Goal: Task Accomplishment & Management: Manage account settings

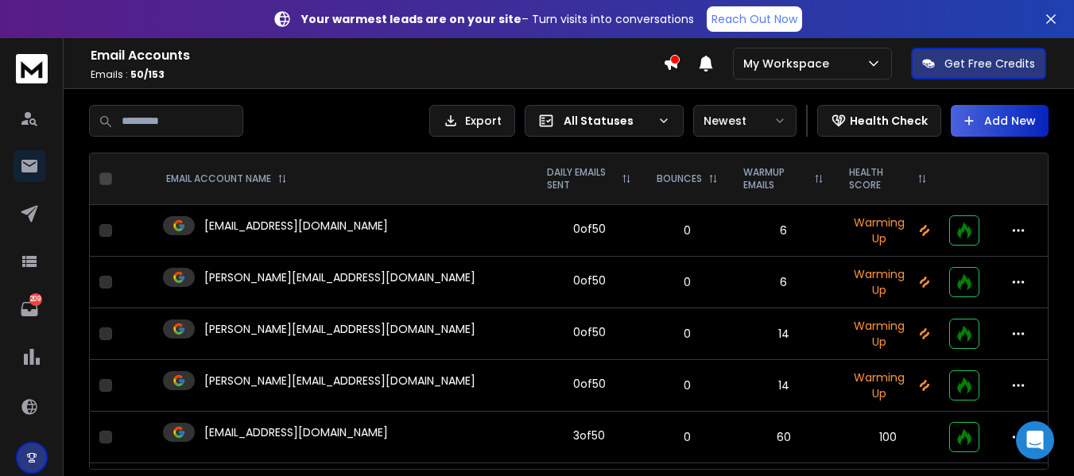
click at [235, 115] on input at bounding box center [166, 121] width 154 height 32
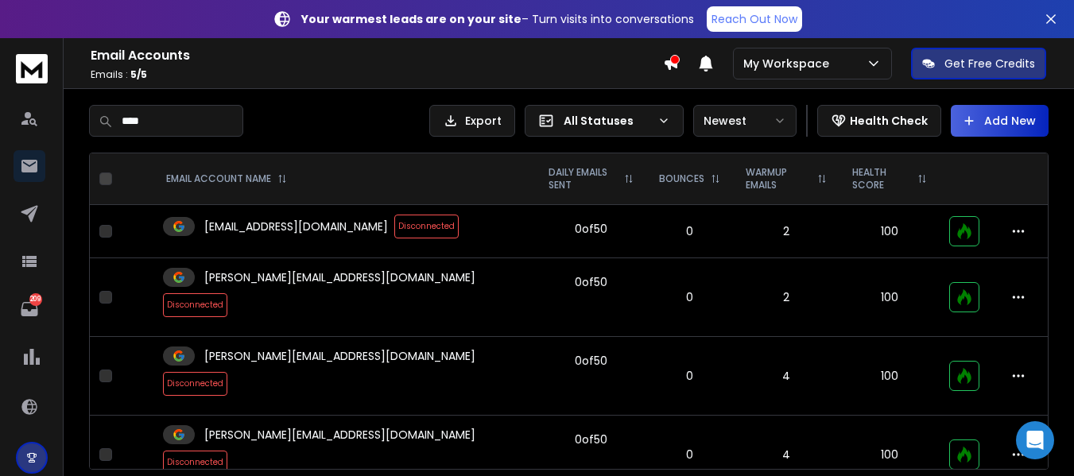
type input "****"
click at [298, 221] on p "[EMAIL_ADDRESS][DOMAIN_NAME]" at bounding box center [296, 227] width 184 height 16
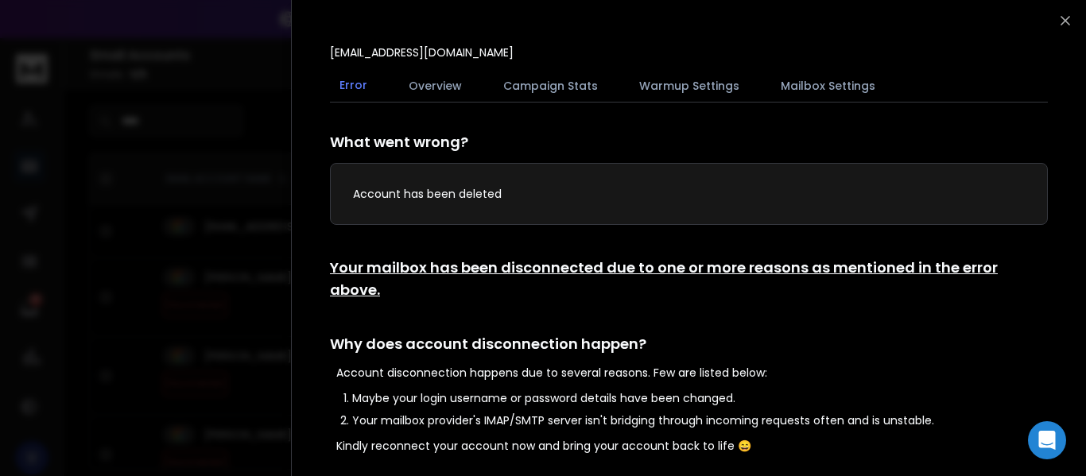
click at [439, 78] on button "Overview" at bounding box center [435, 85] width 72 height 35
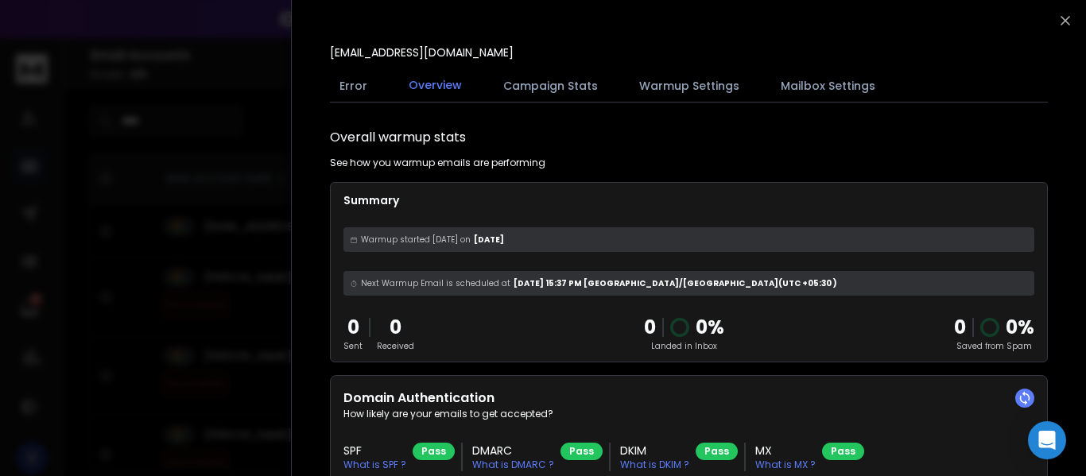
click at [555, 86] on button "Campaign Stats" at bounding box center [551, 85] width 114 height 35
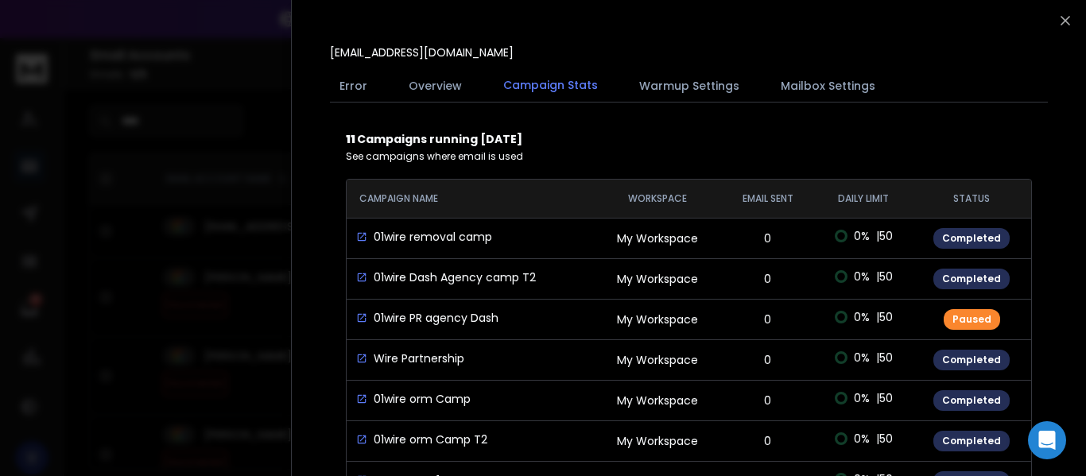
click at [699, 67] on div "[EMAIL_ADDRESS][DOMAIN_NAME] Error Overview Campaign Stats Warmup Settings Mail…" at bounding box center [689, 362] width 756 height 687
click at [702, 82] on button "Warmup Settings" at bounding box center [689, 85] width 119 height 35
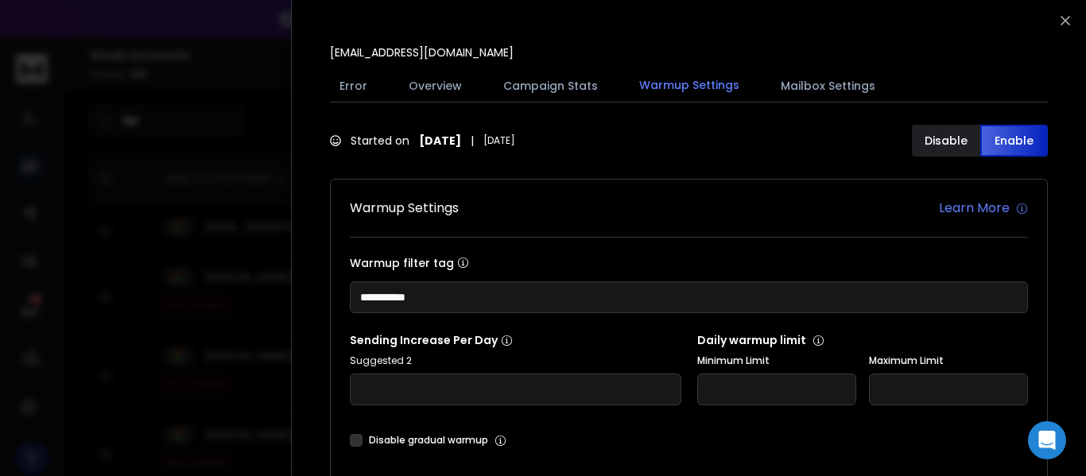
click at [821, 71] on button "Mailbox Settings" at bounding box center [828, 85] width 114 height 35
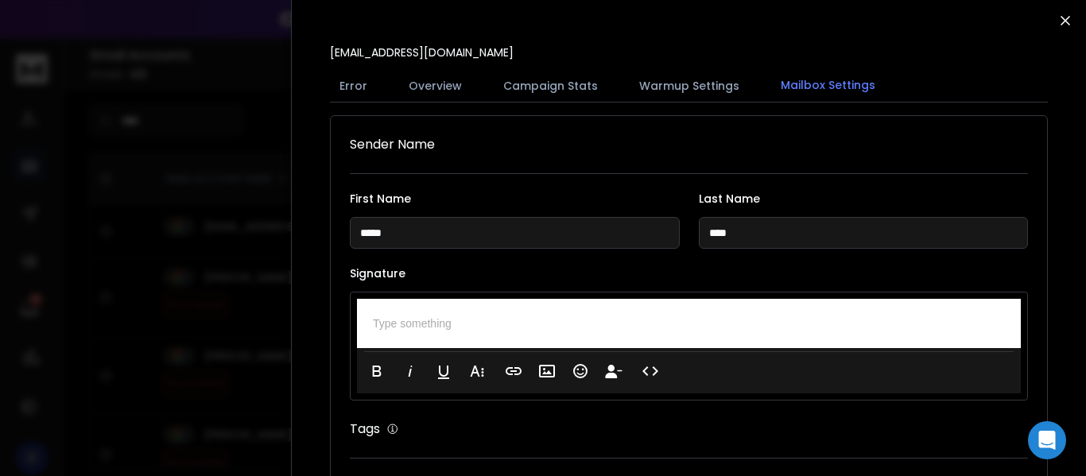
click at [1059, 15] on icon "button" at bounding box center [1065, 21] width 16 height 16
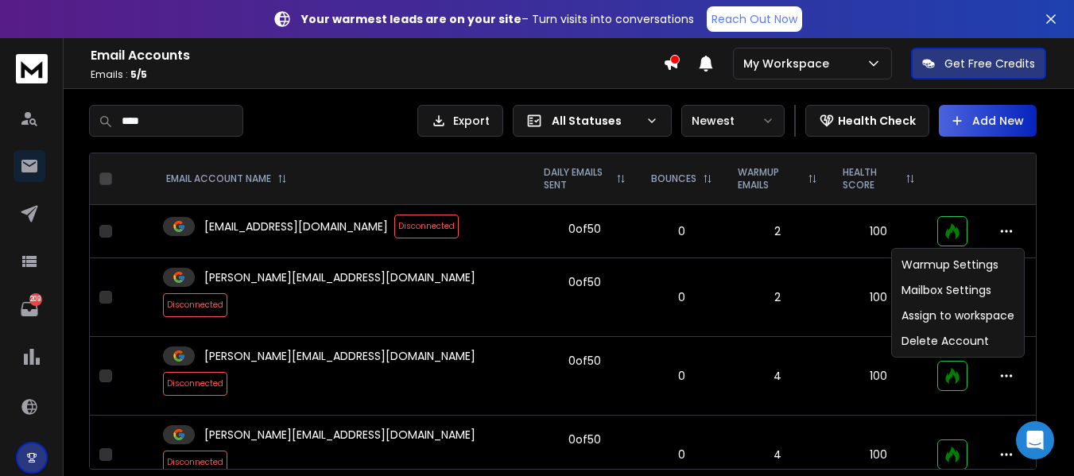
click at [1009, 231] on icon at bounding box center [1007, 231] width 12 height 2
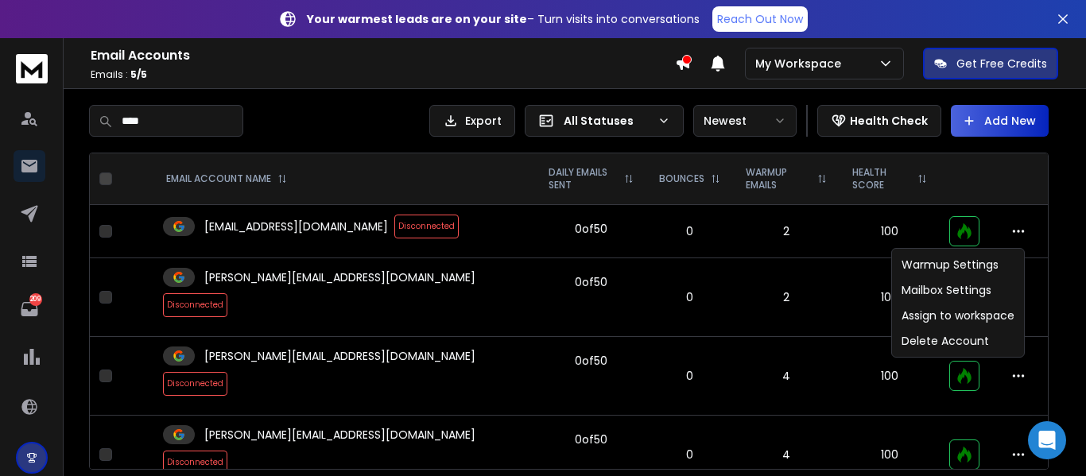
click at [369, 137] on div "**** Export All Statuses Newest Health Check Add New **** EMAIL ACCOUNT NAME DA…" at bounding box center [569, 287] width 960 height 365
